Goal: Task Accomplishment & Management: Manage account settings

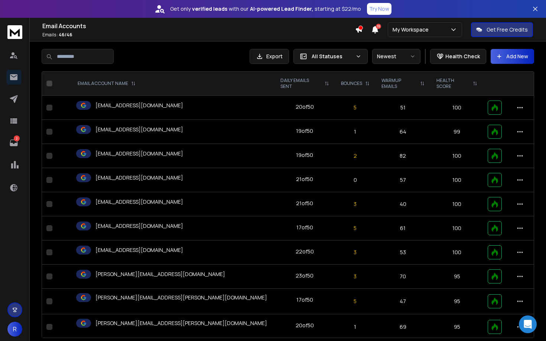
click at [334, 56] on p "All Statuses" at bounding box center [331, 56] width 41 height 7
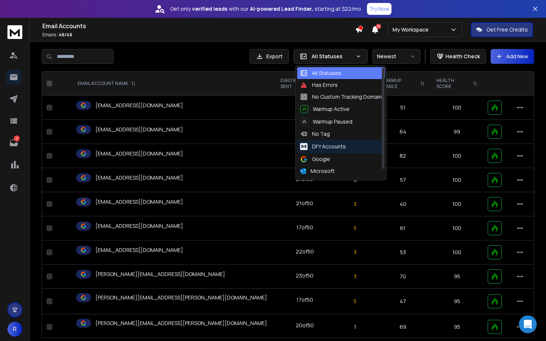
click at [325, 148] on div "DFY Accounts" at bounding box center [323, 146] width 46 height 9
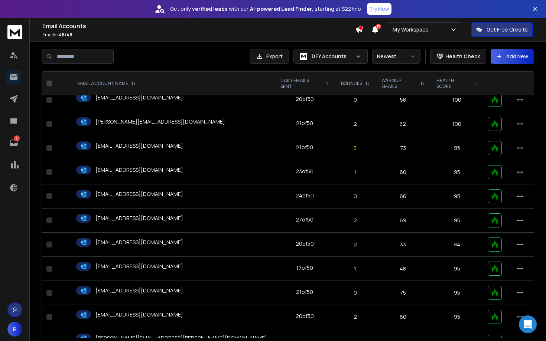
scroll to position [491, 0]
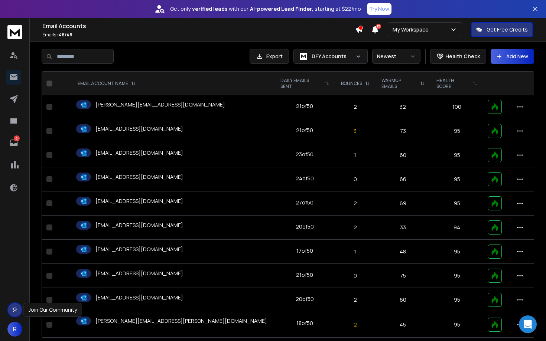
click at [11, 321] on div "R" at bounding box center [14, 320] width 15 height 34
click at [15, 324] on span "R" at bounding box center [14, 329] width 15 height 15
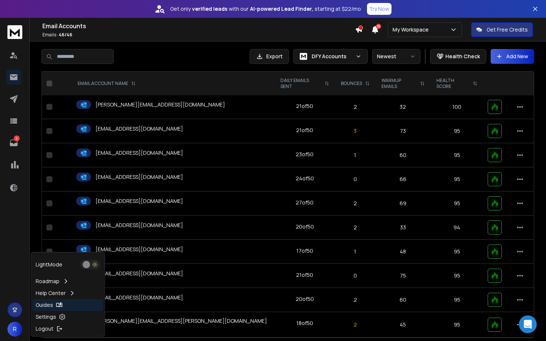
click at [61, 310] on link "Guides" at bounding box center [68, 305] width 71 height 12
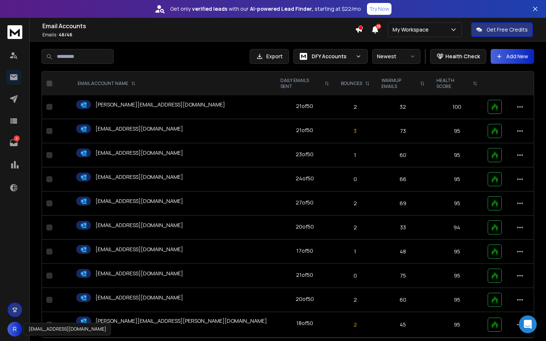
click at [9, 329] on span "R" at bounding box center [14, 329] width 15 height 15
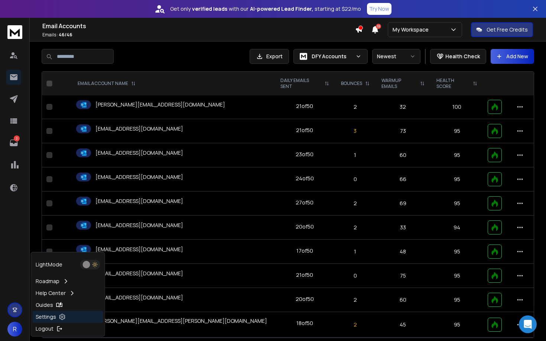
click at [49, 319] on p "Settings" at bounding box center [46, 316] width 20 height 7
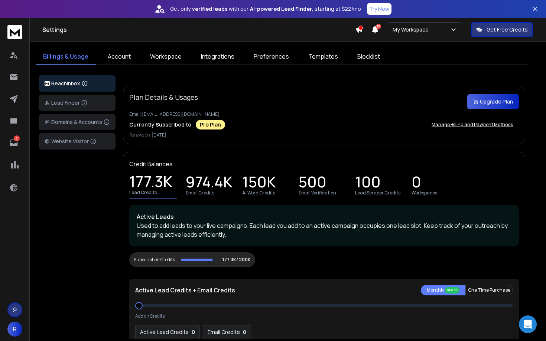
click at [87, 122] on button "Domains & Accounts" at bounding box center [77, 122] width 77 height 16
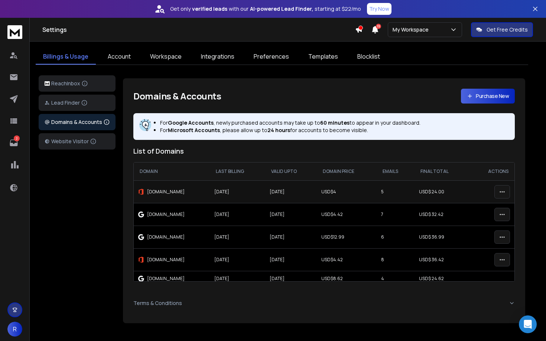
click at [179, 190] on div "[DOMAIN_NAME]" at bounding box center [171, 192] width 67 height 6
copy div "[DOMAIN_NAME]"
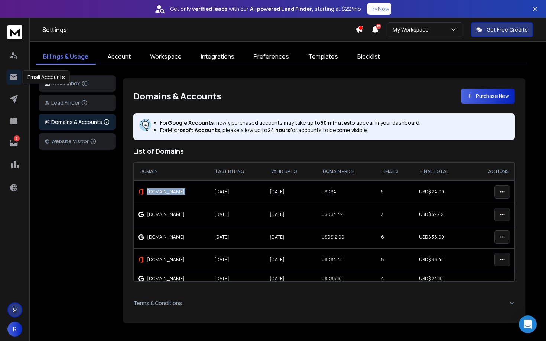
click at [10, 76] on icon at bounding box center [13, 77] width 7 height 6
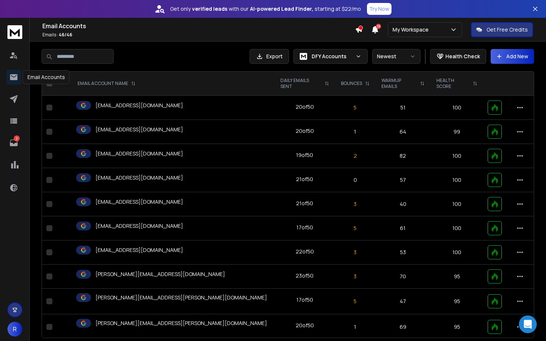
click at [81, 63] on input at bounding box center [78, 56] width 72 height 15
paste input "**********"
type input "**********"
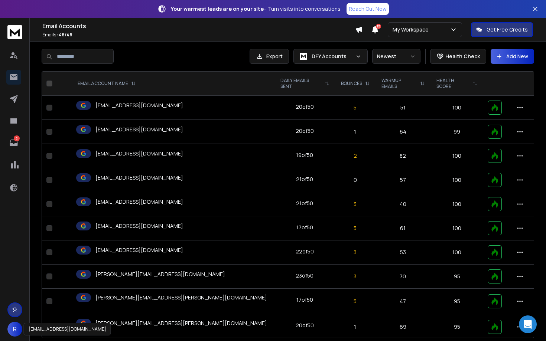
click at [20, 324] on span "R" at bounding box center [14, 329] width 15 height 15
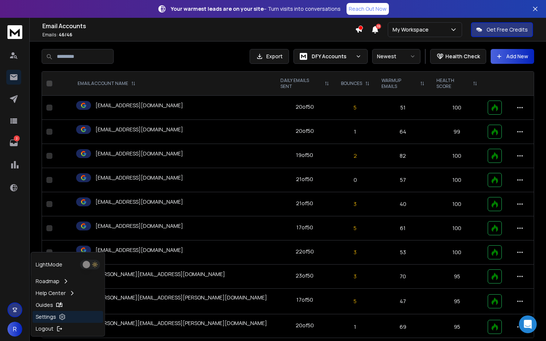
click at [46, 317] on p "Settings" at bounding box center [46, 316] width 20 height 7
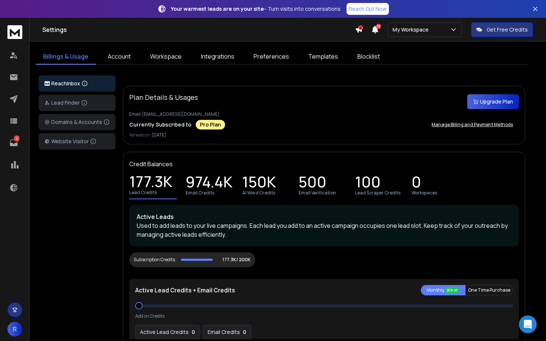
click at [210, 178] on p "974.4K" at bounding box center [209, 183] width 47 height 10
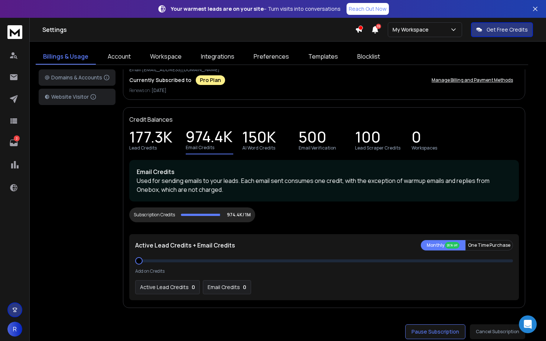
click at [319, 138] on p "500" at bounding box center [312, 138] width 28 height 10
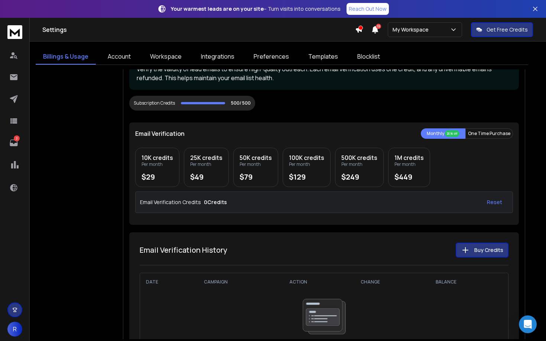
scroll to position [209, 0]
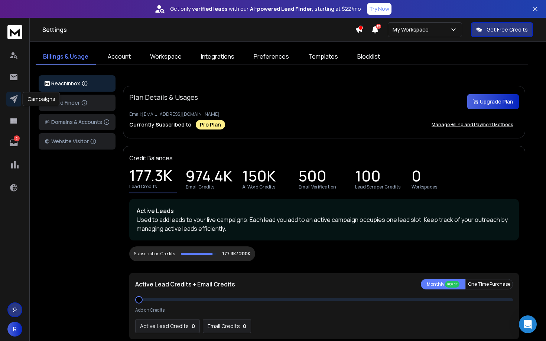
click at [15, 98] on icon at bounding box center [14, 99] width 8 height 8
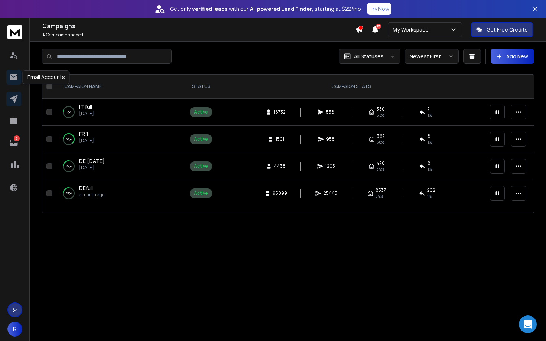
click at [10, 77] on icon at bounding box center [13, 77] width 7 height 6
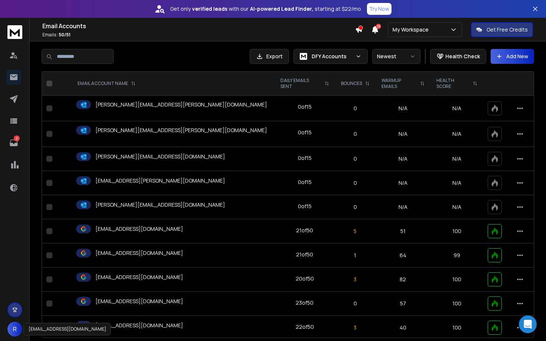
click at [17, 327] on span "R" at bounding box center [14, 329] width 15 height 15
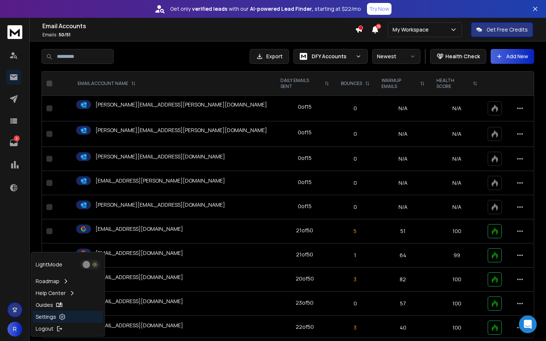
click at [50, 316] on p "Settings" at bounding box center [46, 316] width 20 height 7
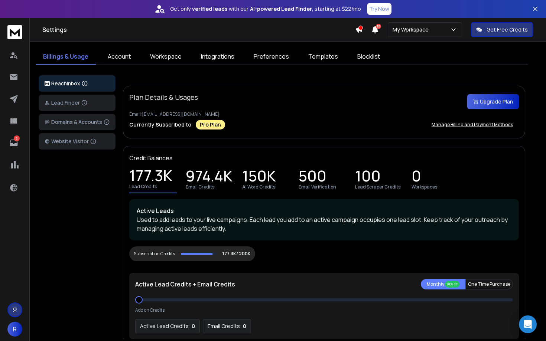
click at [74, 119] on button "Domains & Accounts" at bounding box center [77, 122] width 77 height 16
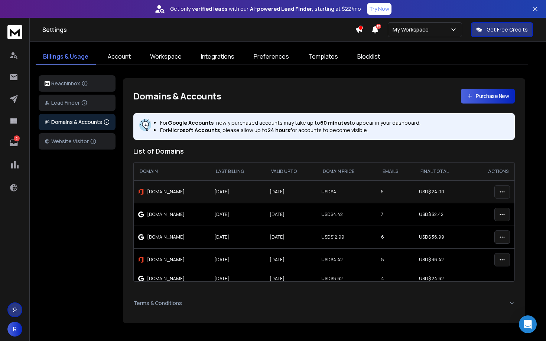
click at [157, 190] on div "[DOMAIN_NAME]" at bounding box center [171, 192] width 67 height 6
copy div "[DOMAIN_NAME]"
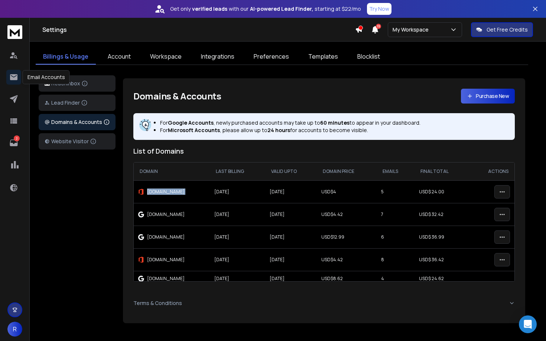
click at [12, 78] on icon at bounding box center [13, 77] width 7 height 6
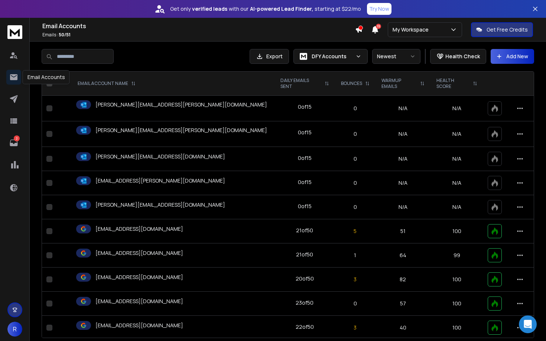
click at [91, 62] on input at bounding box center [78, 56] width 72 height 15
paste input "**********"
type input "**********"
